Goal: Task Accomplishment & Management: Manage account settings

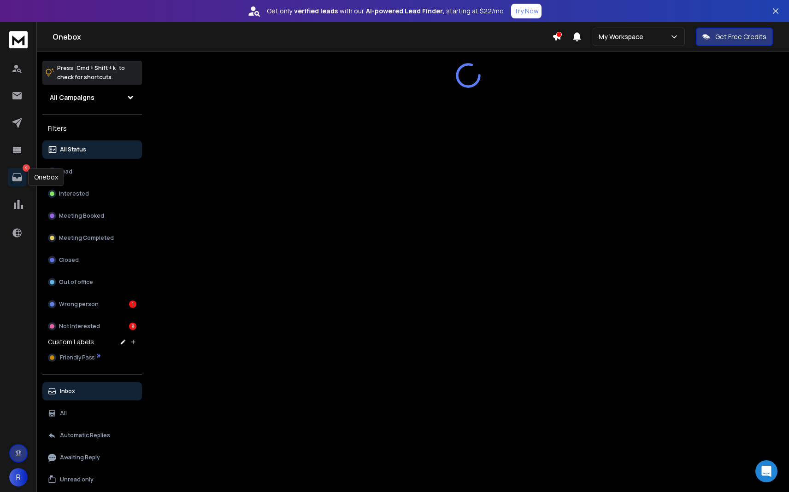
click at [15, 175] on icon at bounding box center [17, 177] width 11 height 11
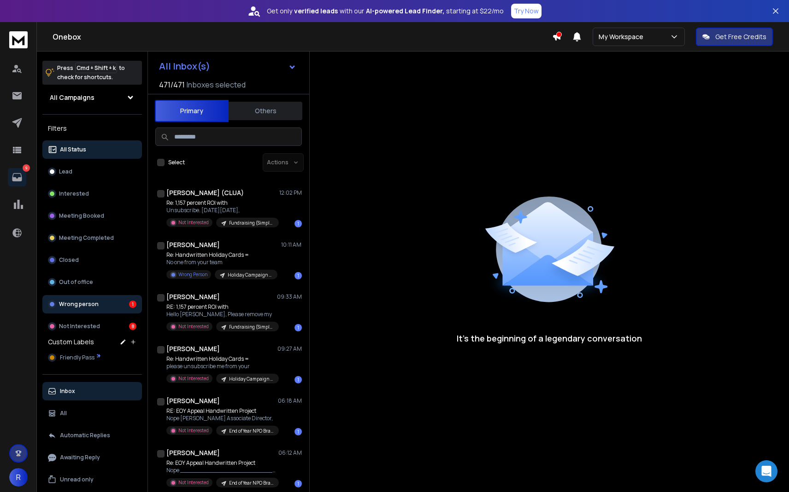
click at [114, 302] on button "Wrong person 1" at bounding box center [91, 304] width 99 height 18
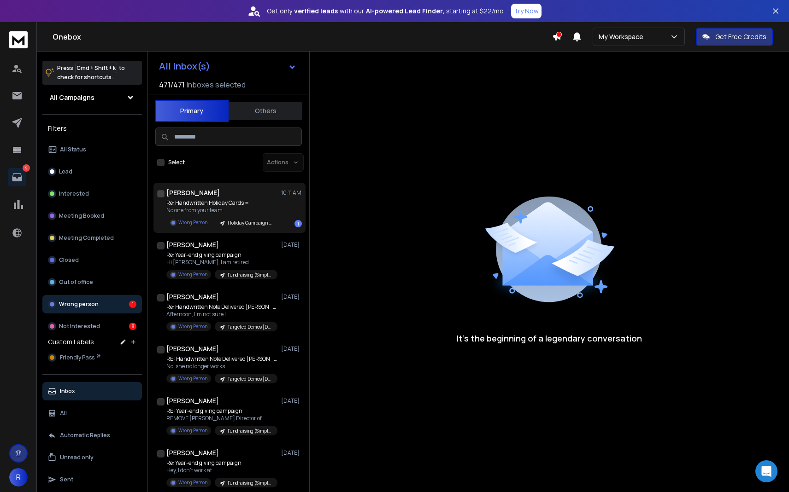
click at [230, 195] on div "Peter Joseph 10:11 AM" at bounding box center [233, 192] width 135 height 9
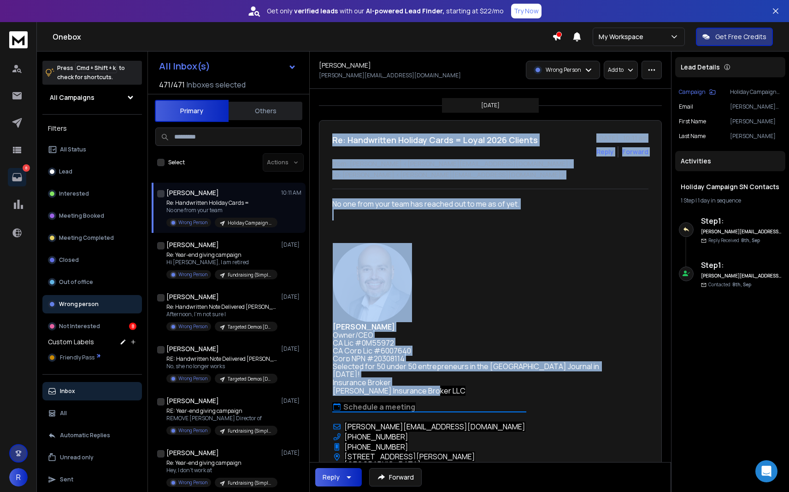
drag, startPoint x: 462, startPoint y: 384, endPoint x: 333, endPoint y: 135, distance: 280.8
copy div "Re: Handwritten Holiday Cards = Loyal 2026 Clients 8 September 2025 : 10:11 am …"
click at [109, 322] on button "Not Interested 8" at bounding box center [91, 326] width 99 height 18
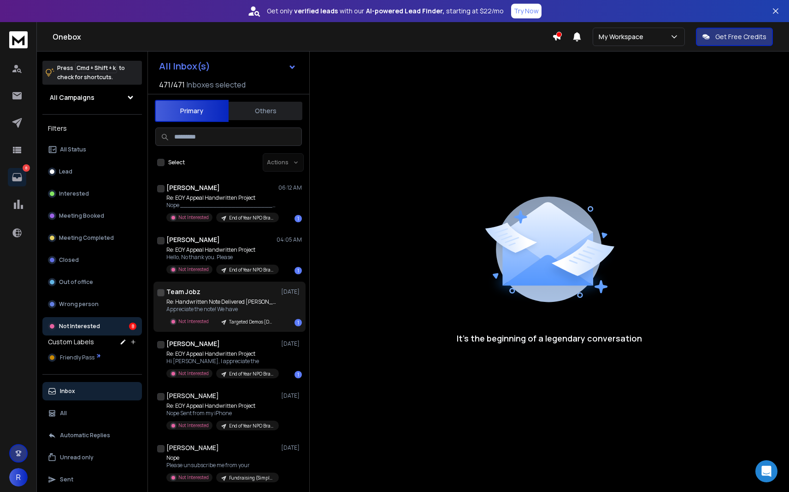
scroll to position [215, 0]
click at [237, 301] on p "Re: Handwritten Note Delivered [PERSON_NAME]" at bounding box center [221, 300] width 111 height 7
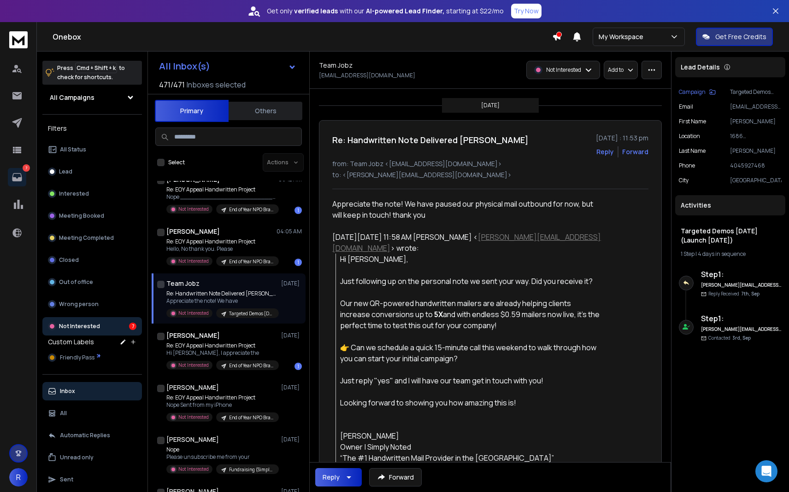
scroll to position [223, 0]
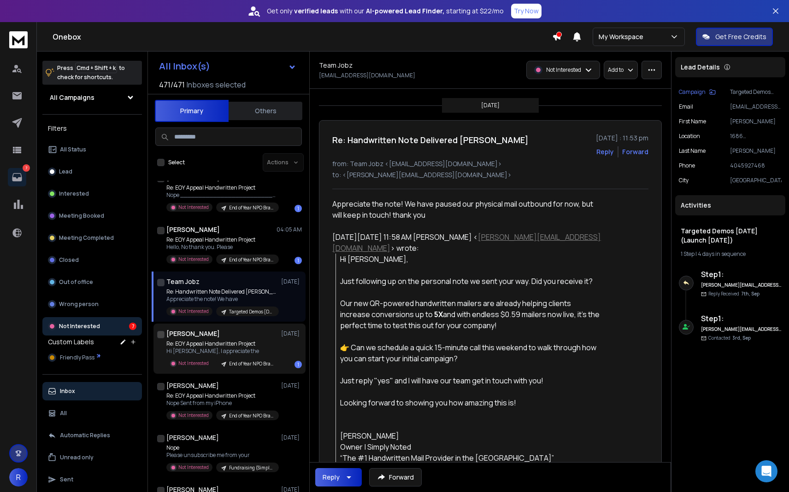
click at [228, 335] on div "Sara Stroman 07 Sep" at bounding box center [233, 333] width 135 height 9
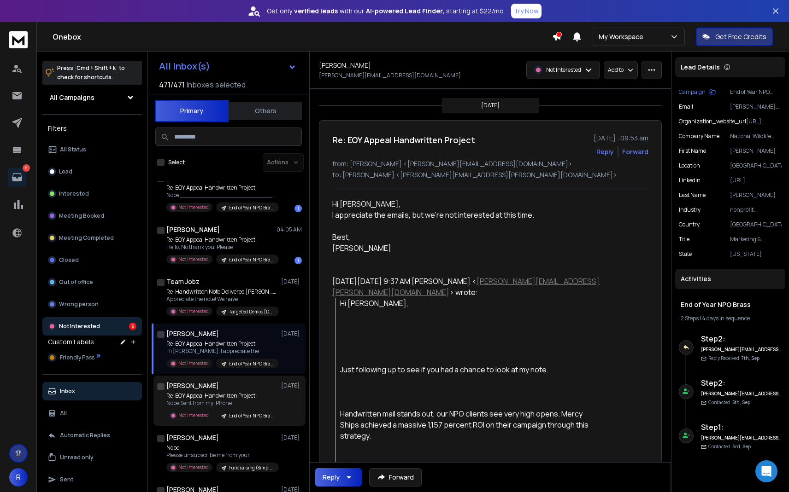
click at [260, 396] on p "Re: EOY Appeal Handwritten Project" at bounding box center [221, 395] width 111 height 7
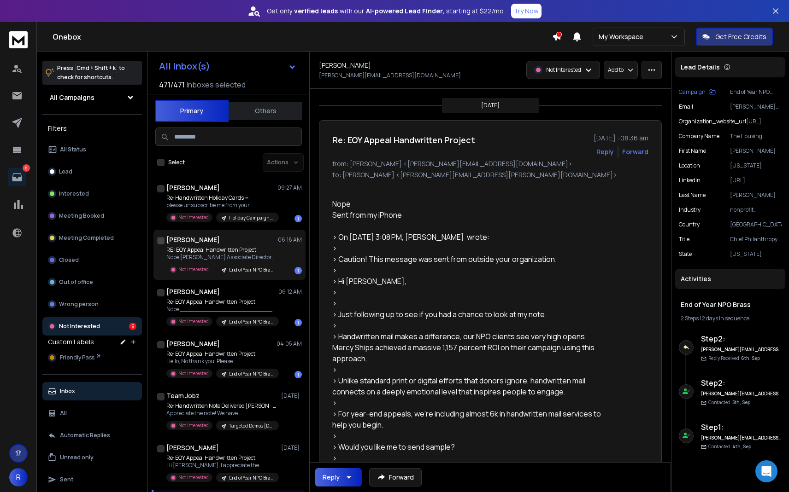
scroll to position [0, 0]
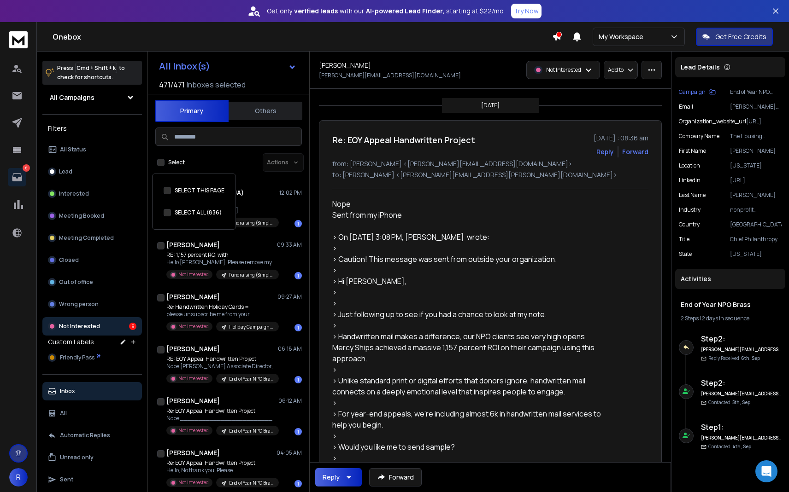
click at [167, 190] on button "SELECT THIS PAGE" at bounding box center [167, 190] width 7 height 7
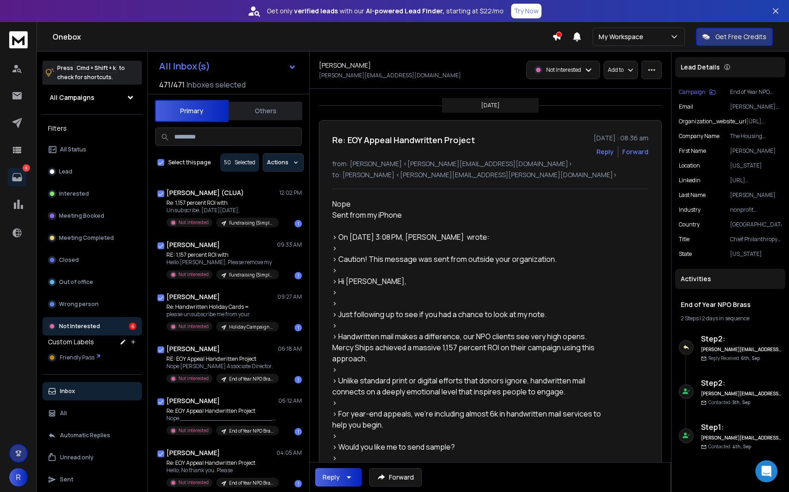
click at [286, 163] on p "Actions" at bounding box center [278, 162] width 22 height 7
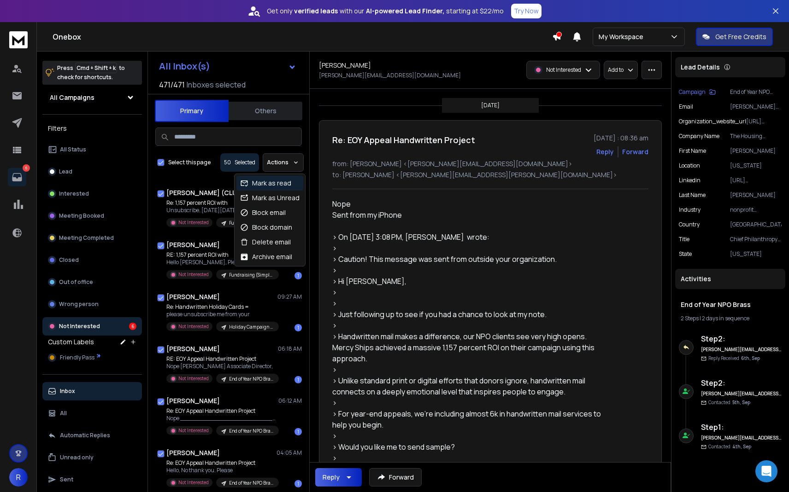
click at [281, 185] on div "Mark as read" at bounding box center [265, 183] width 51 height 9
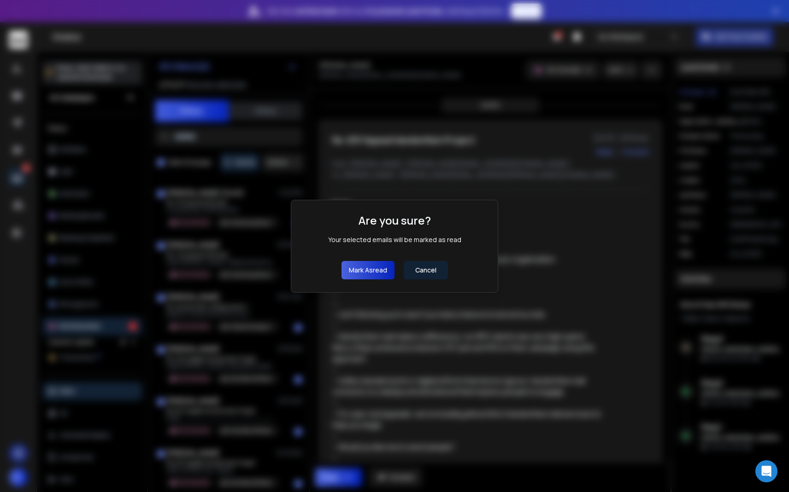
click at [372, 277] on button "Mark as read" at bounding box center [367, 270] width 53 height 18
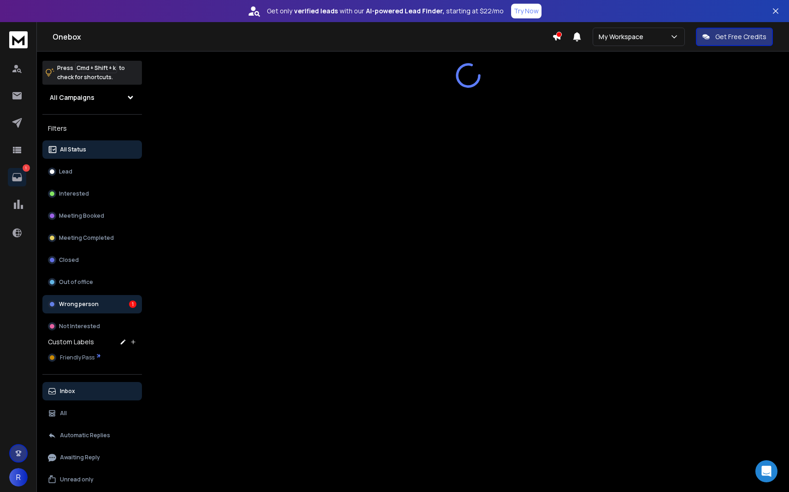
click at [103, 299] on button "Wrong person 1" at bounding box center [91, 304] width 99 height 18
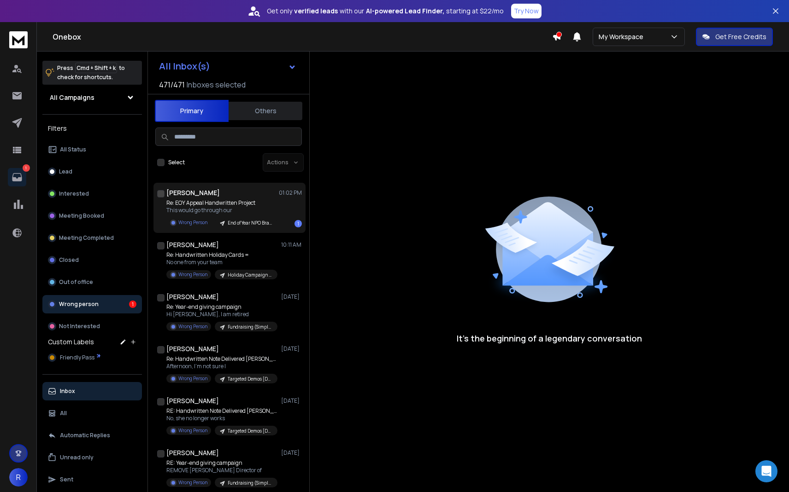
click at [220, 188] on h1 "Wesleigh Cummings" at bounding box center [192, 192] width 53 height 9
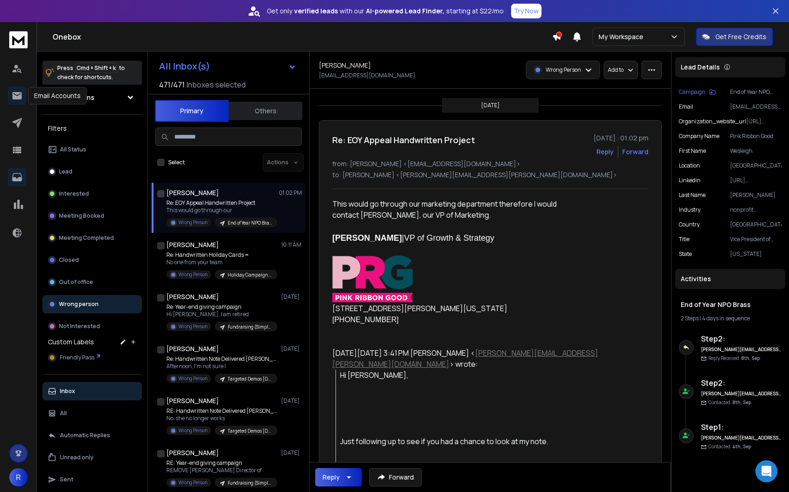
click at [17, 94] on icon at bounding box center [16, 95] width 9 height 7
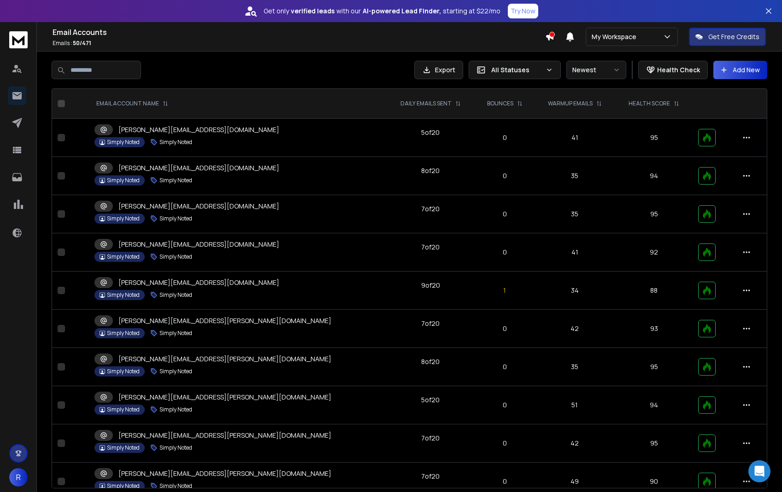
click at [733, 63] on button "Add New" at bounding box center [740, 70] width 54 height 18
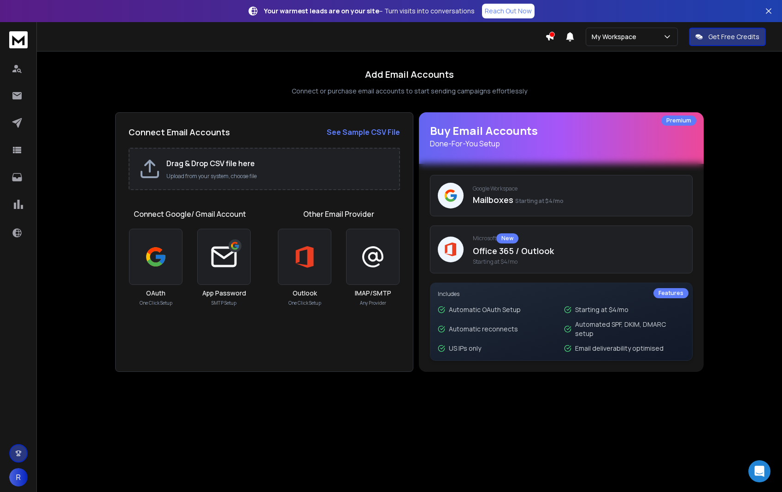
click at [266, 169] on h2 "Drag & Drop CSV file here" at bounding box center [277, 163] width 223 height 11
type input "**********"
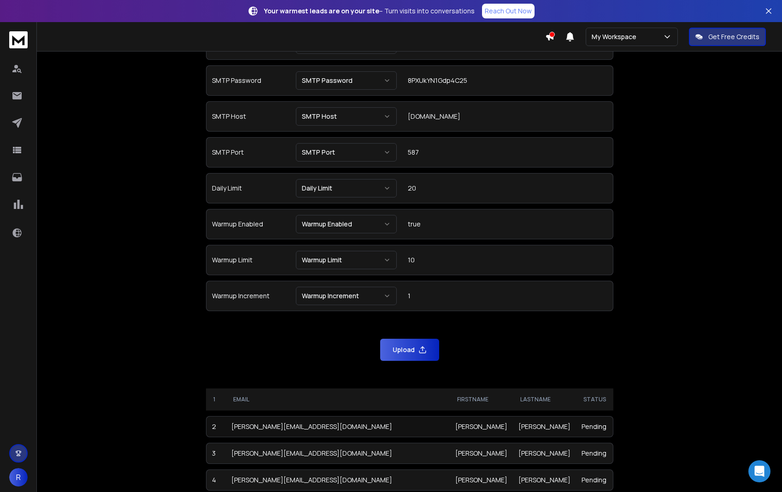
scroll to position [586, 0]
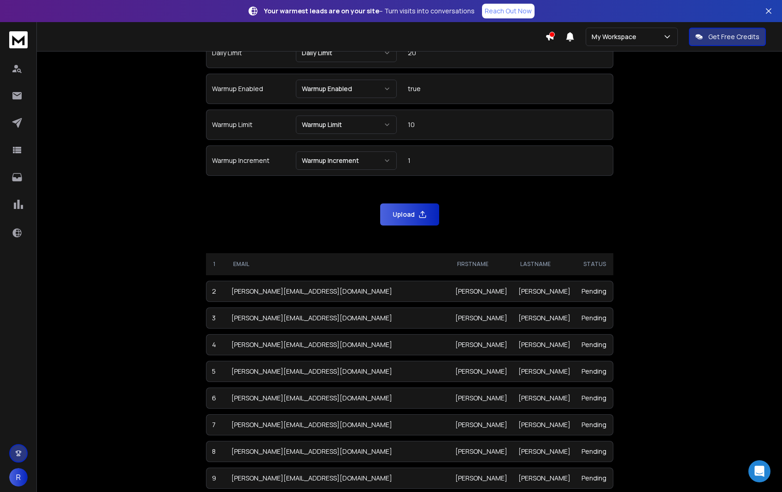
click at [404, 218] on p "Upload" at bounding box center [403, 214] width 22 height 9
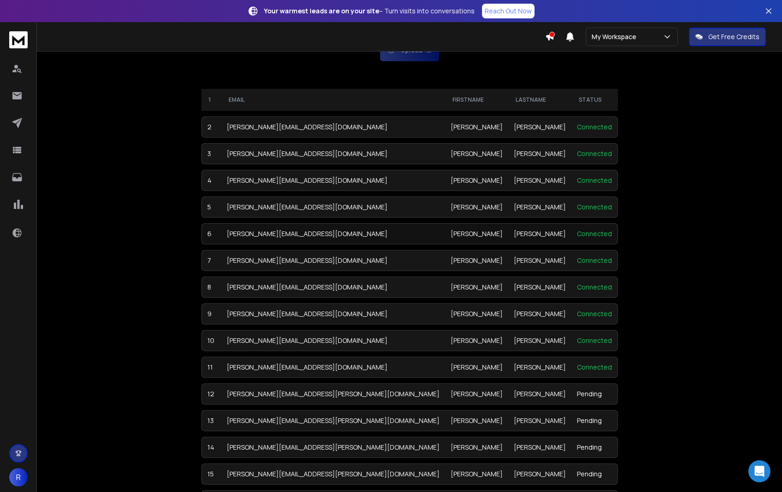
scroll to position [825, 0]
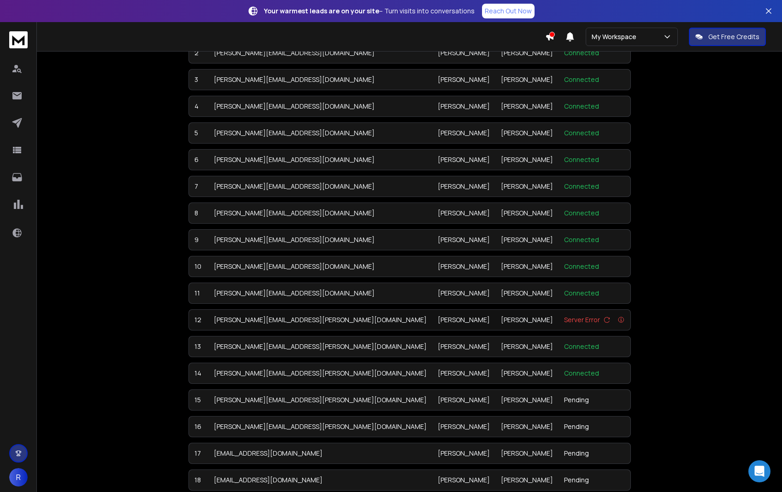
click at [603, 320] on icon at bounding box center [606, 320] width 6 height 6
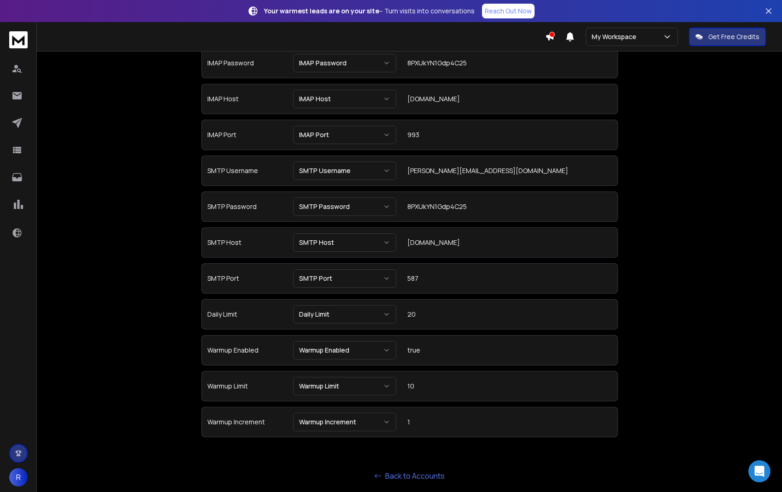
scroll to position [0, 0]
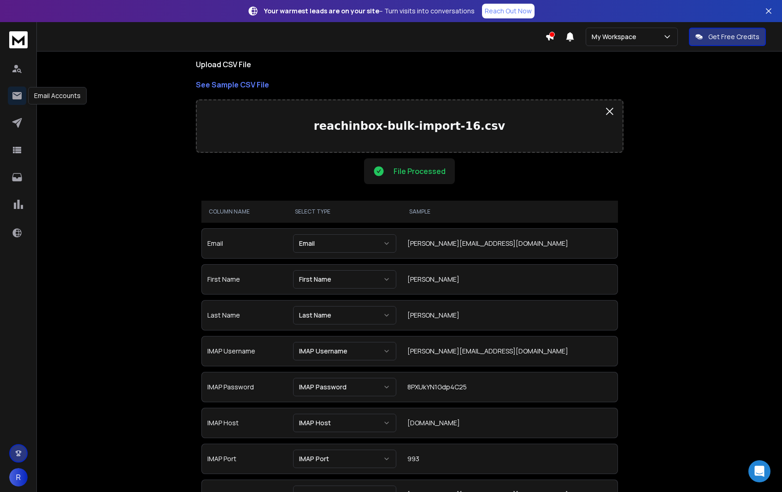
click at [17, 94] on icon at bounding box center [16, 95] width 9 height 7
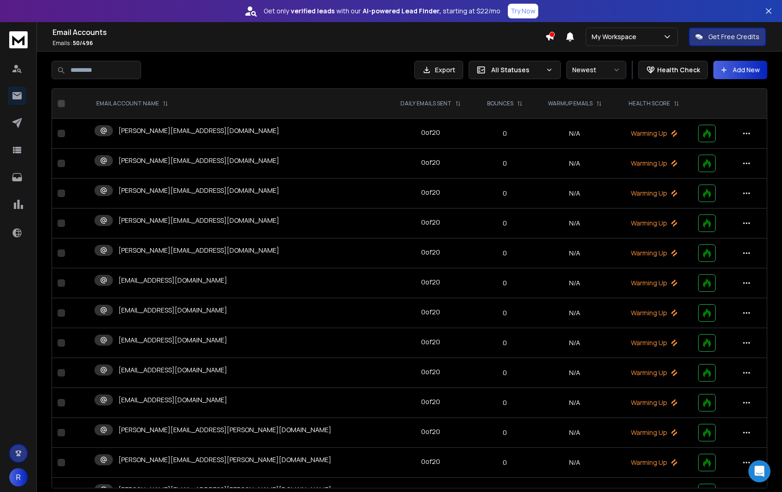
click at [64, 131] on button "button" at bounding box center [61, 133] width 7 height 7
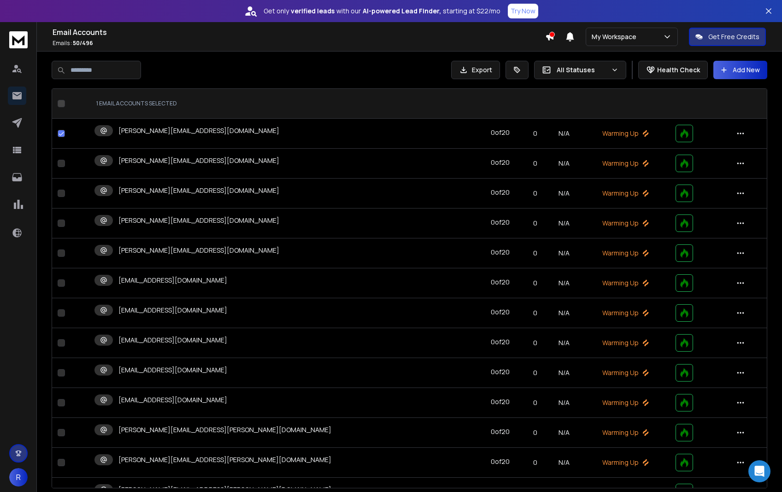
click at [61, 160] on button "button" at bounding box center [61, 163] width 7 height 7
click at [63, 190] on button "button" at bounding box center [61, 193] width 7 height 7
click at [61, 223] on button "button" at bounding box center [61, 223] width 7 height 7
click at [61, 247] on td at bounding box center [70, 254] width 37 height 30
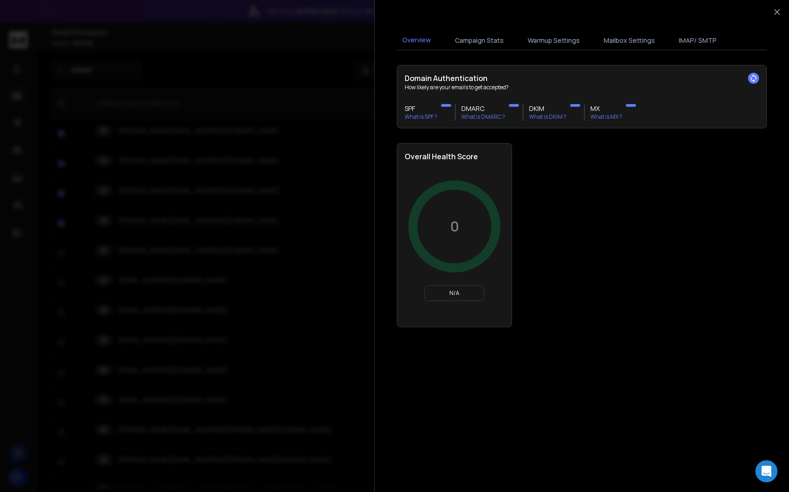
click at [64, 253] on div at bounding box center [394, 246] width 789 height 492
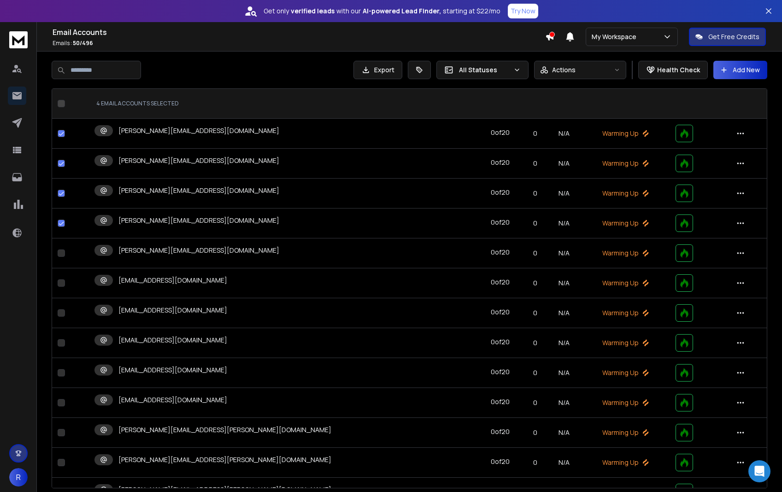
click at [64, 253] on button "button" at bounding box center [61, 253] width 7 height 7
click at [63, 285] on button "button" at bounding box center [61, 283] width 7 height 7
click at [63, 311] on button "button" at bounding box center [61, 313] width 7 height 7
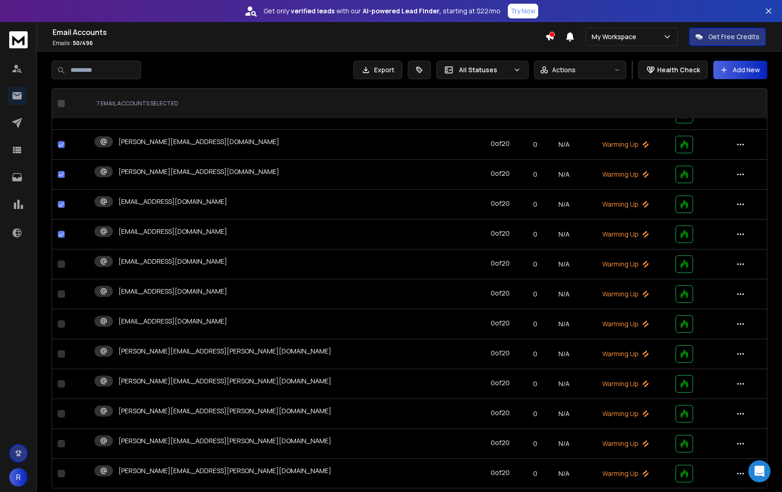
click at [60, 264] on button "button" at bounding box center [61, 264] width 7 height 7
click at [61, 294] on button "button" at bounding box center [61, 294] width 7 height 7
click at [61, 323] on button "button" at bounding box center [61, 324] width 7 height 7
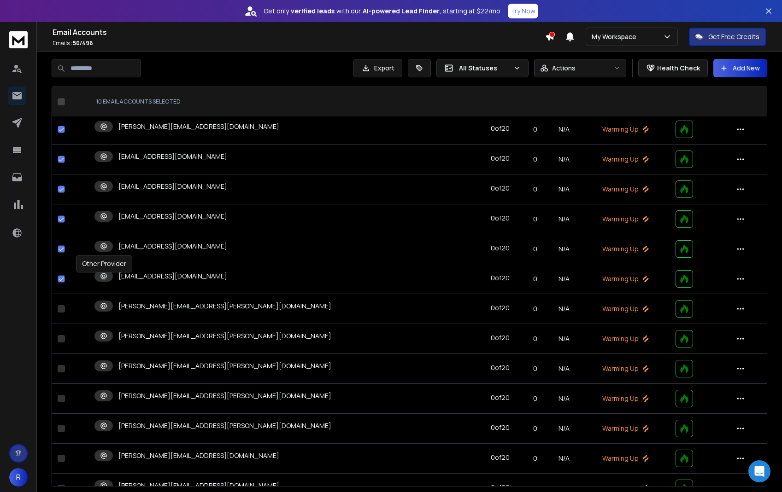
scroll to position [176, 0]
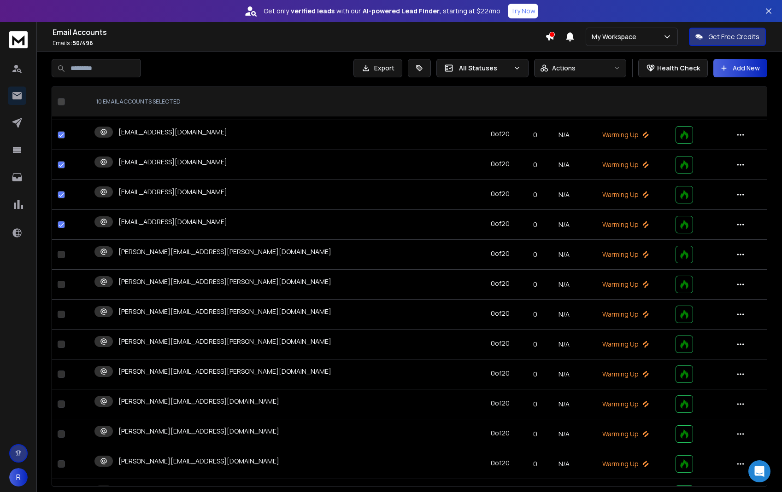
click at [63, 254] on button "button" at bounding box center [61, 254] width 7 height 7
click at [62, 283] on button "button" at bounding box center [61, 284] width 7 height 7
click at [60, 314] on button "button" at bounding box center [61, 314] width 7 height 7
click at [60, 344] on button "button" at bounding box center [61, 344] width 7 height 7
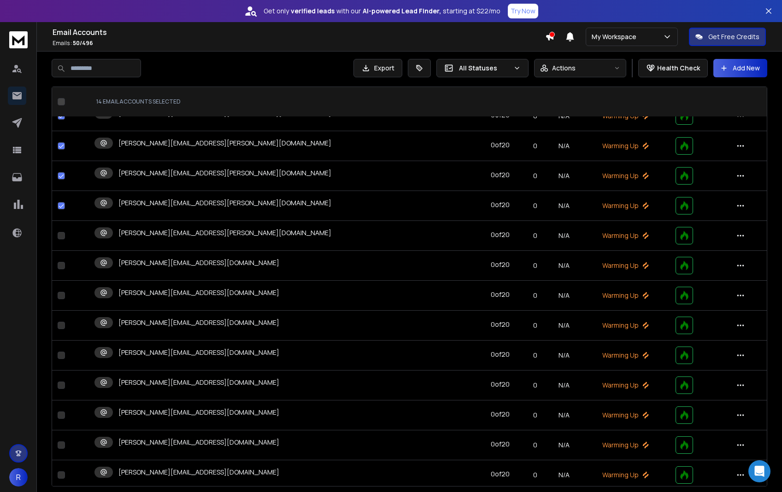
scroll to position [317, 0]
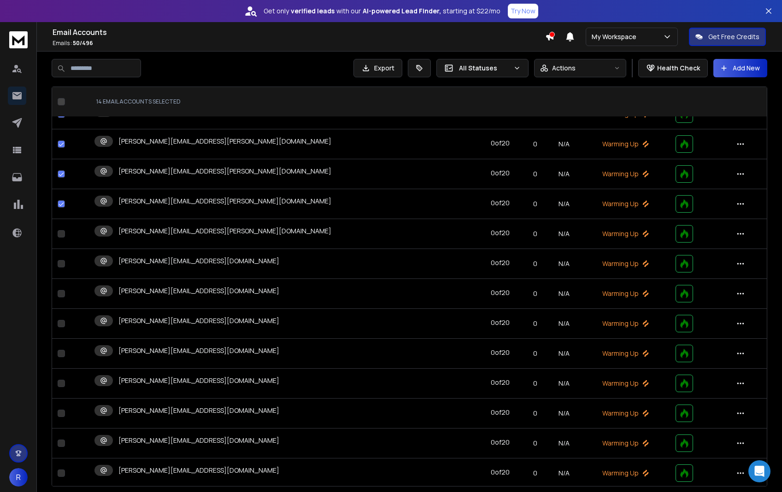
click at [62, 231] on button "button" at bounding box center [61, 233] width 7 height 7
click at [61, 265] on button "button" at bounding box center [61, 263] width 7 height 7
click at [62, 293] on button "button" at bounding box center [61, 293] width 7 height 7
click at [60, 323] on button "button" at bounding box center [61, 323] width 7 height 7
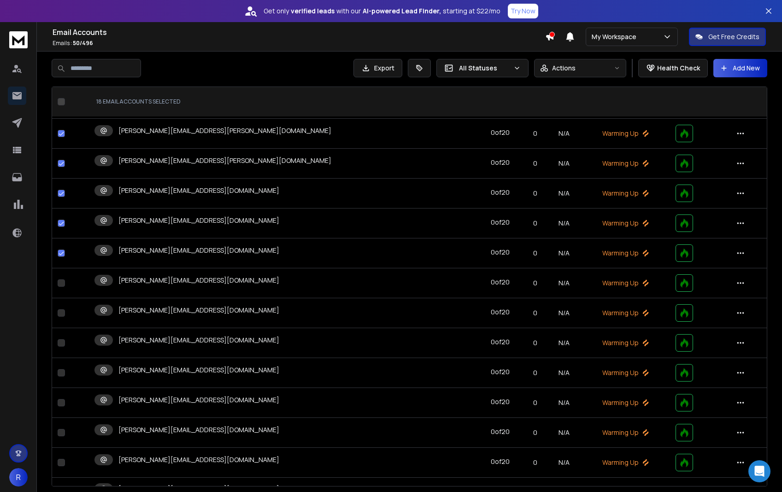
click at [60, 282] on button "button" at bounding box center [61, 283] width 7 height 7
click at [64, 310] on button "button" at bounding box center [61, 313] width 7 height 7
click at [61, 343] on button "button" at bounding box center [61, 342] width 7 height 7
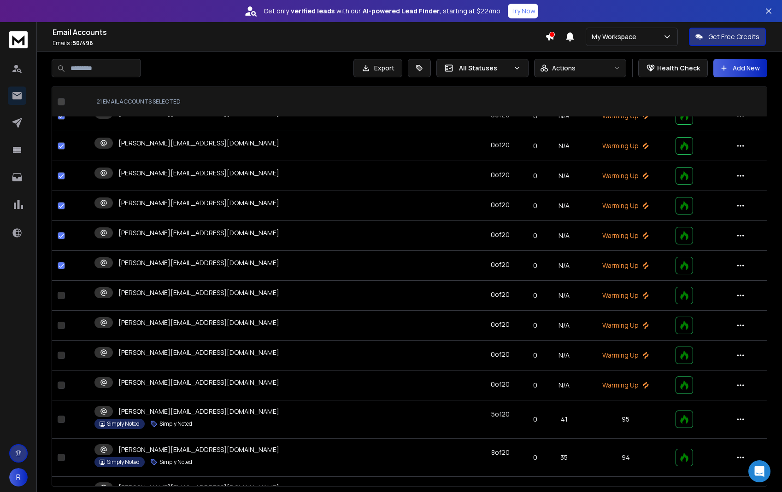
click at [63, 295] on button "button" at bounding box center [61, 295] width 7 height 7
click at [61, 322] on button "button" at bounding box center [61, 325] width 7 height 7
click at [62, 356] on button "button" at bounding box center [61, 355] width 7 height 7
click at [61, 384] on button "button" at bounding box center [61, 385] width 7 height 7
click at [429, 66] on button at bounding box center [419, 68] width 23 height 18
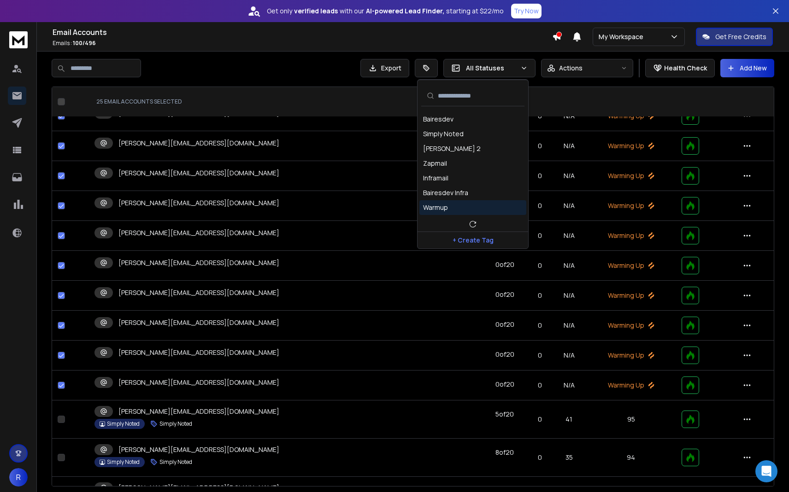
click at [443, 213] on div "Warmup" at bounding box center [472, 207] width 107 height 15
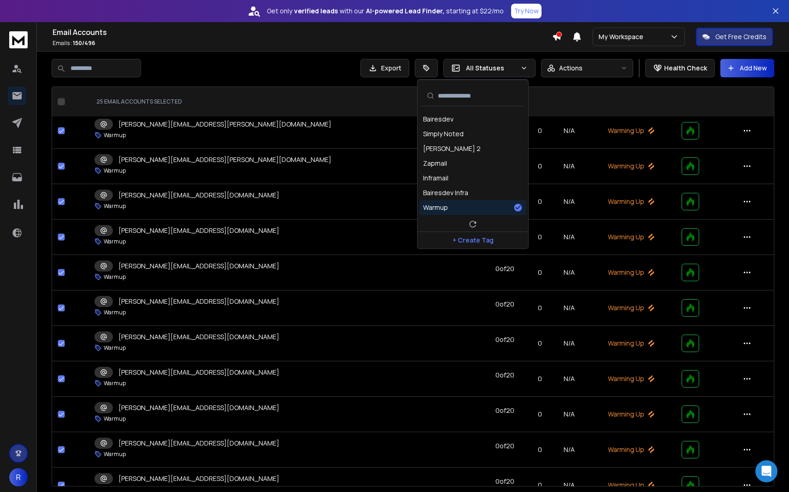
click at [243, 72] on div at bounding box center [203, 68] width 303 height 18
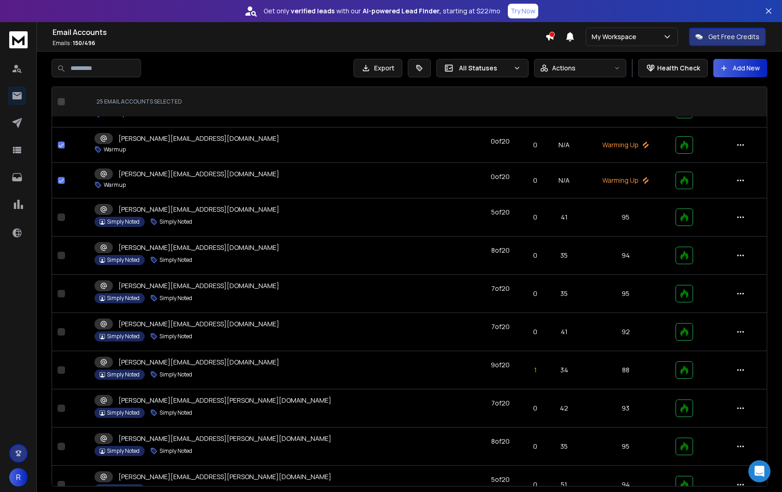
scroll to position [0, 0]
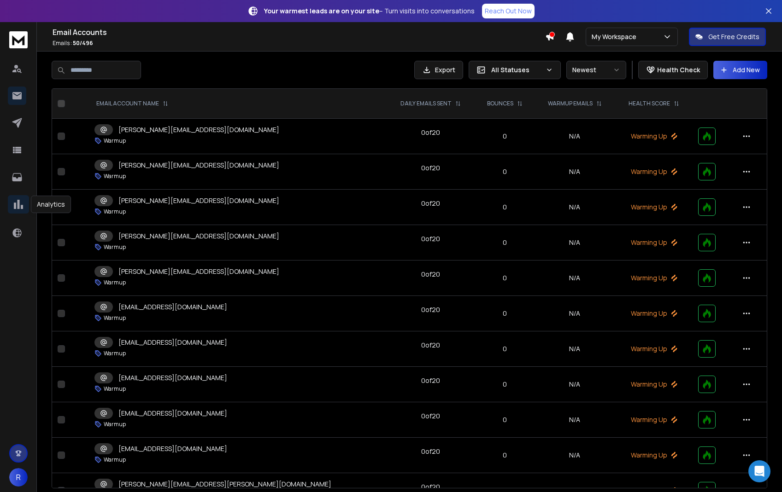
click at [21, 199] on icon at bounding box center [19, 205] width 14 height 14
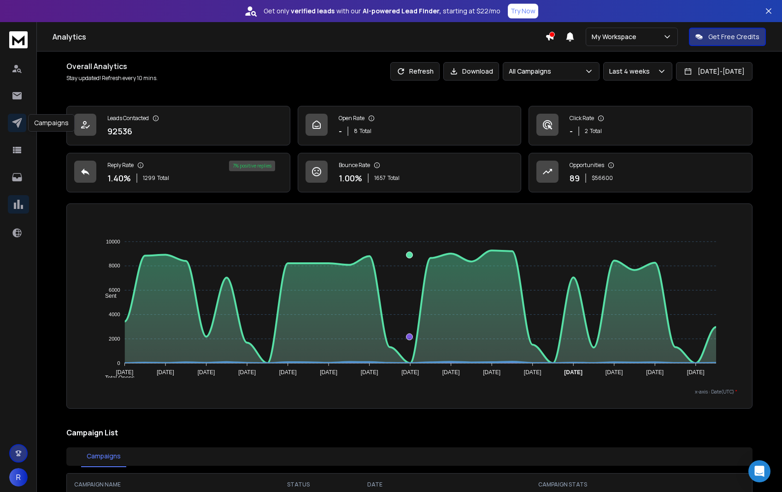
click at [22, 123] on icon at bounding box center [17, 122] width 11 height 11
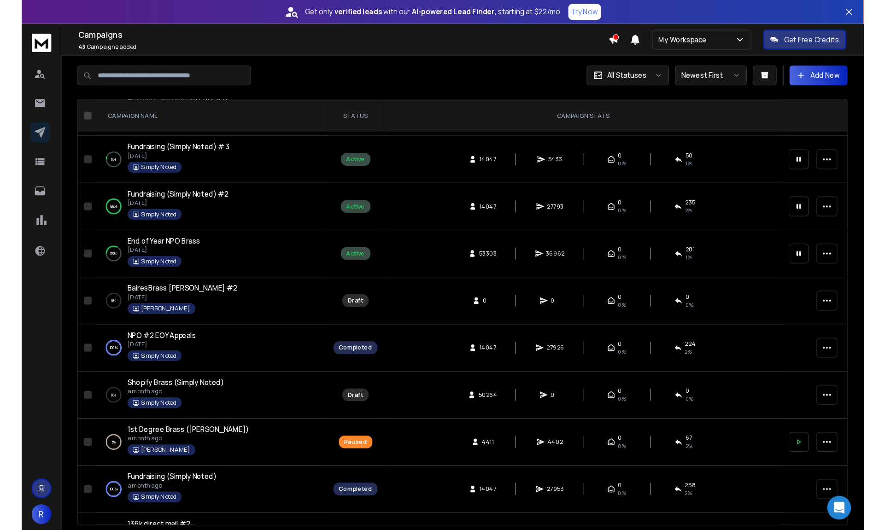
scroll to position [122, 0]
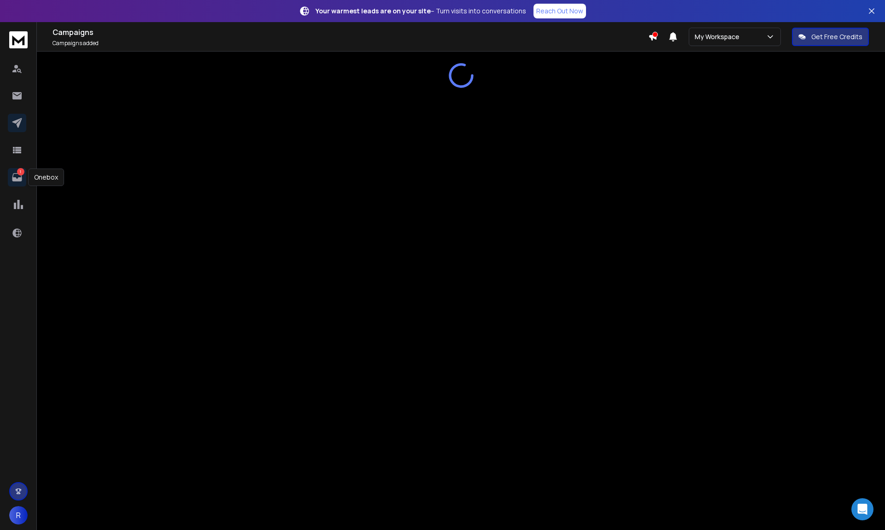
click at [12, 178] on icon at bounding box center [17, 177] width 11 height 11
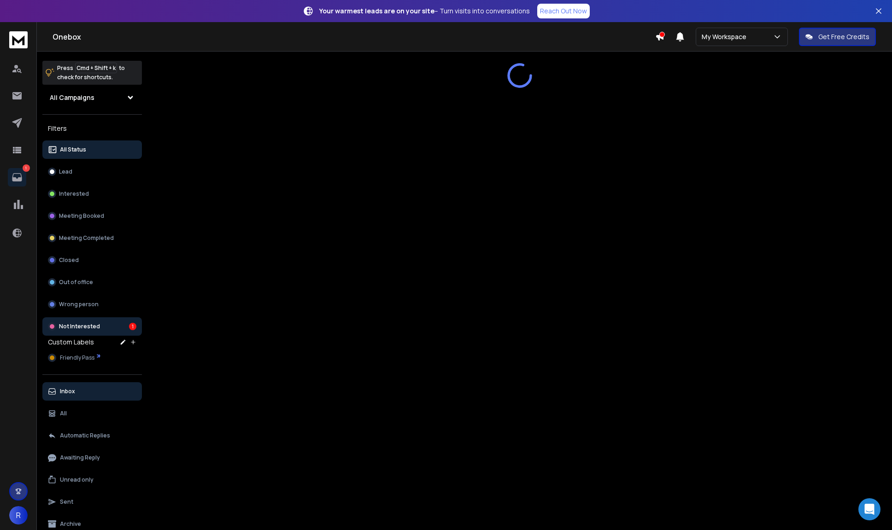
click at [101, 326] on button "Not Interested 1" at bounding box center [91, 326] width 99 height 18
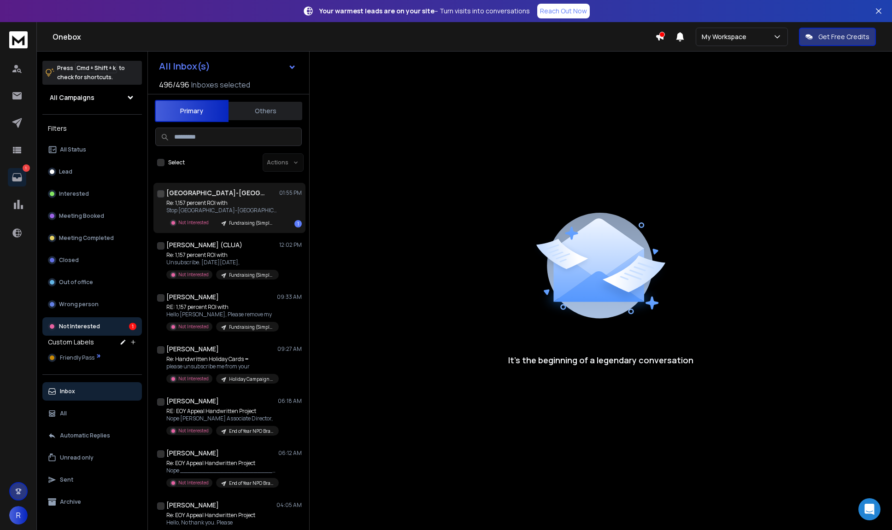
click at [248, 195] on div "[GEOGRAPHIC_DATA]-[GEOGRAPHIC_DATA] 01:55 PM" at bounding box center [233, 192] width 135 height 9
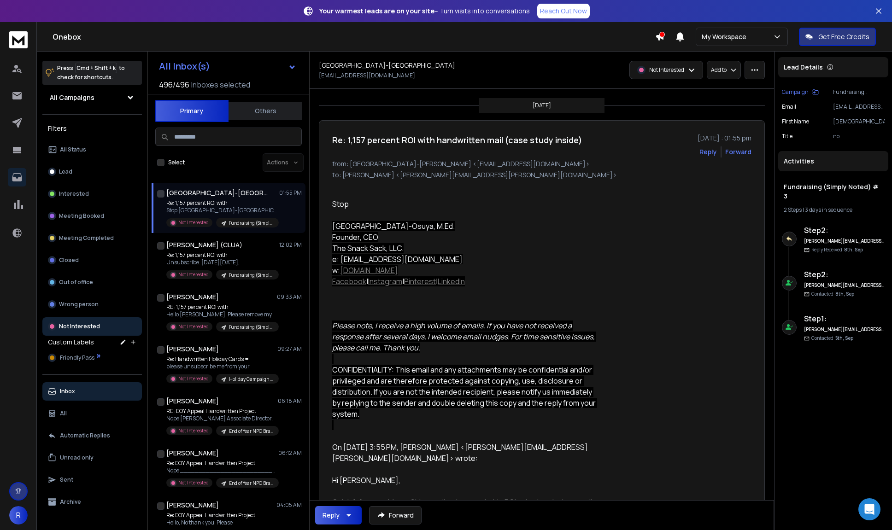
click at [212, 145] on input at bounding box center [228, 137] width 146 height 18
type input "*"
click at [72, 151] on p "All Status" at bounding box center [73, 149] width 26 height 7
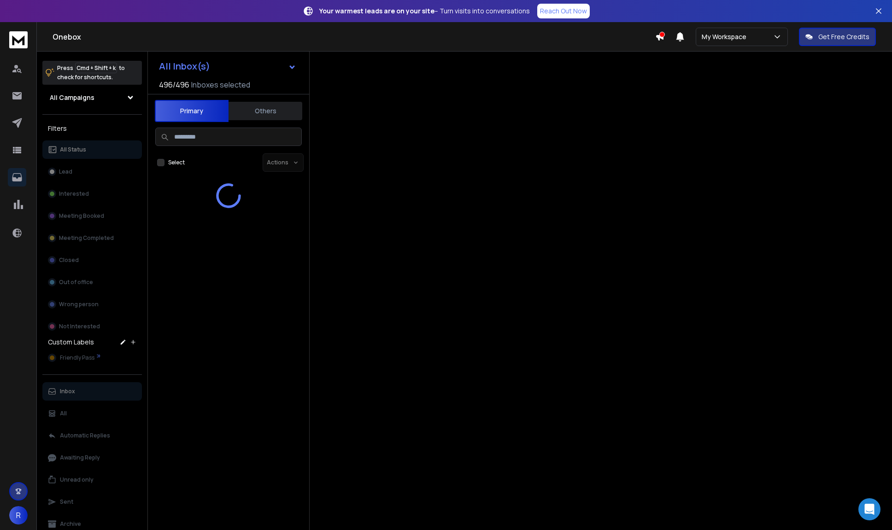
click at [254, 142] on input at bounding box center [228, 137] width 146 height 18
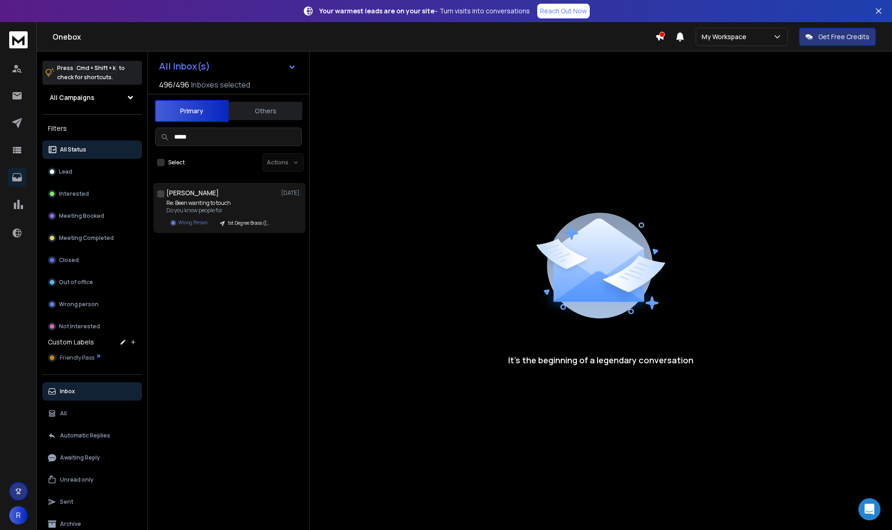
type input "*****"
click at [238, 202] on p "Re: Been wanting to touch" at bounding box center [221, 202] width 111 height 7
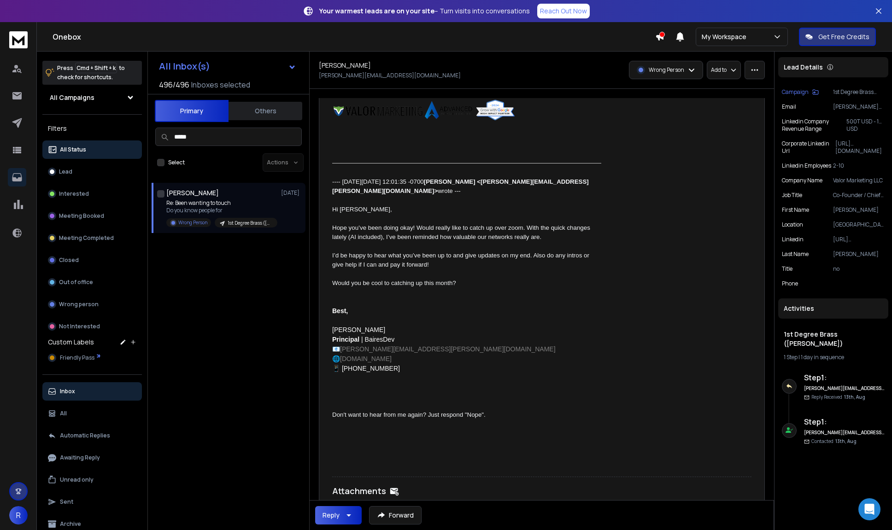
scroll to position [256, 0]
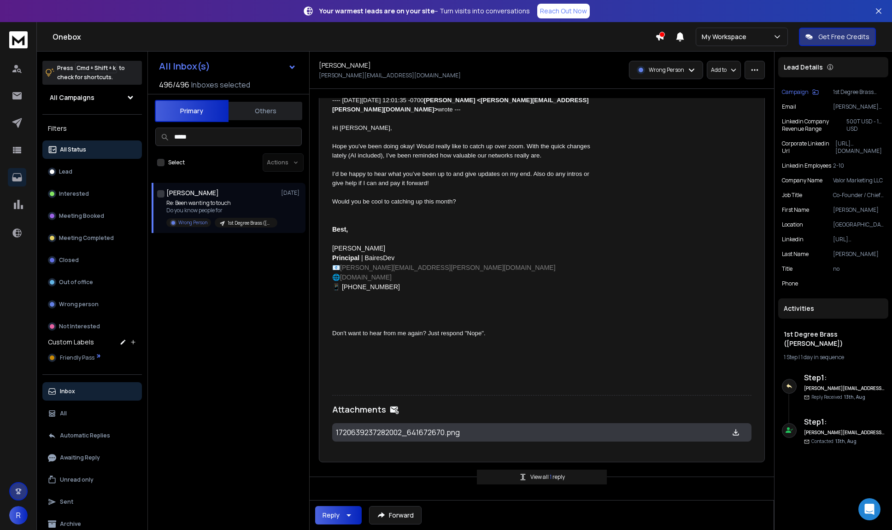
click at [559, 474] on p "View all 1 reply" at bounding box center [547, 477] width 35 height 7
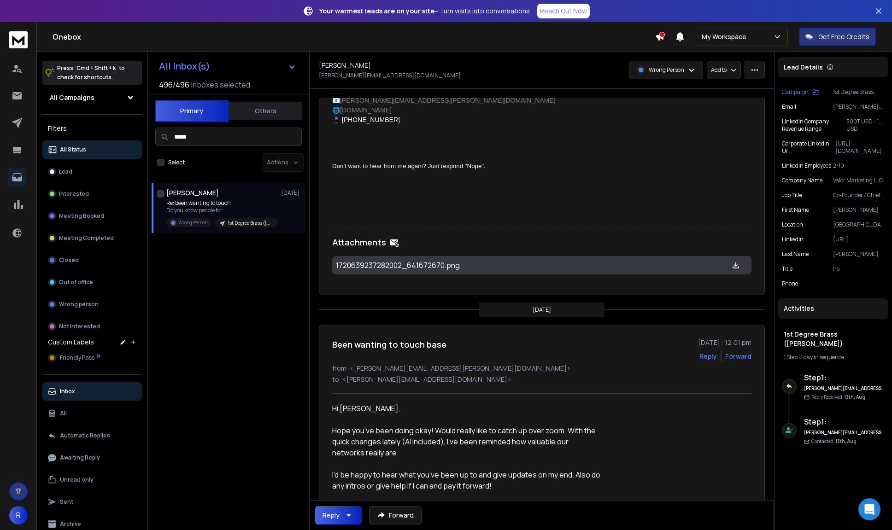
scroll to position [0, 0]
